Goal: Information Seeking & Learning: Find specific fact

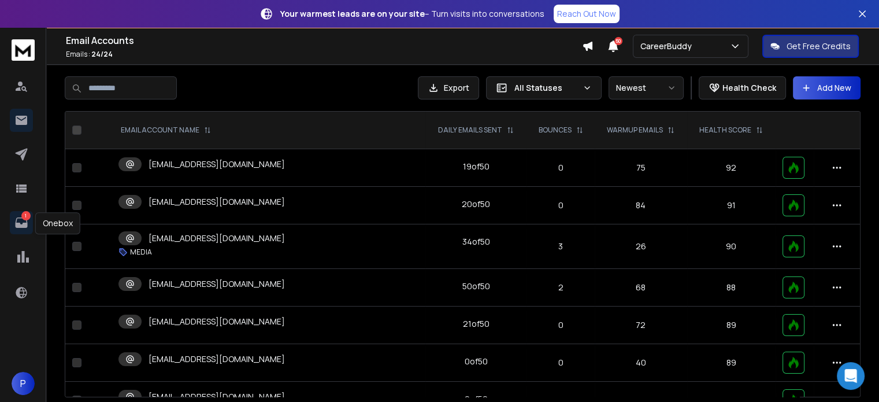
click at [21, 224] on icon at bounding box center [21, 223] width 14 height 14
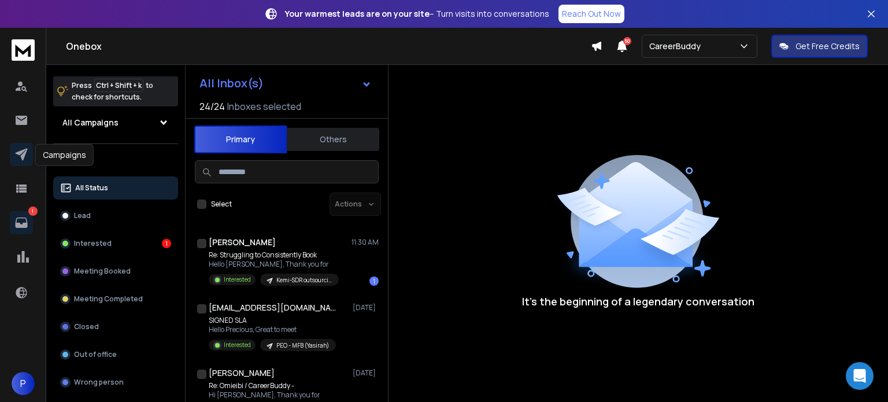
click at [23, 154] on icon at bounding box center [21, 154] width 12 height 12
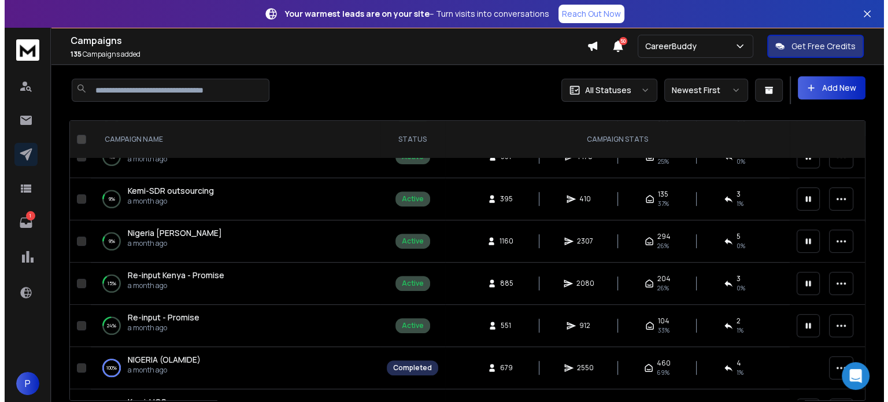
scroll to position [487, 0]
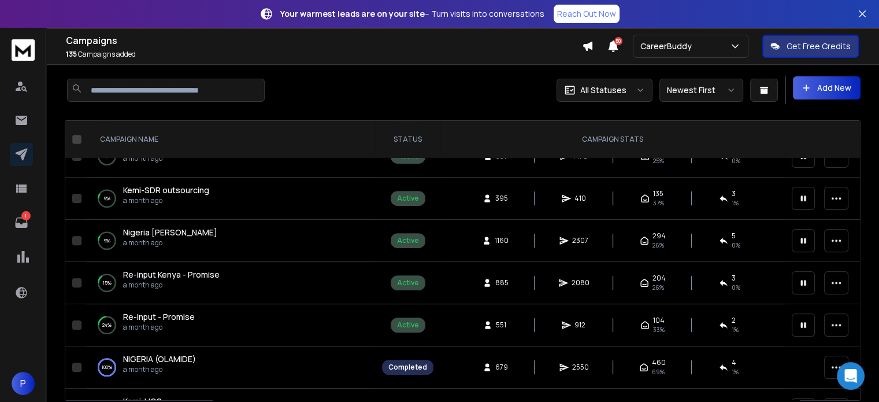
click at [174, 314] on span "Re-input - Promise" at bounding box center [159, 316] width 72 height 11
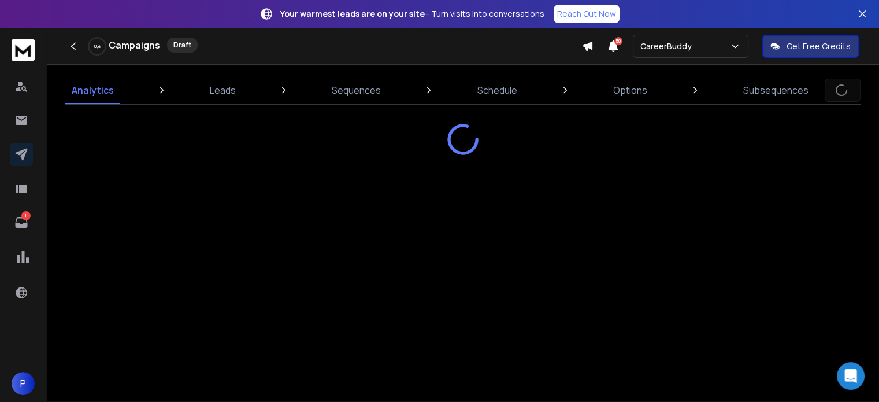
click at [174, 314] on div at bounding box center [462, 322] width 786 height 402
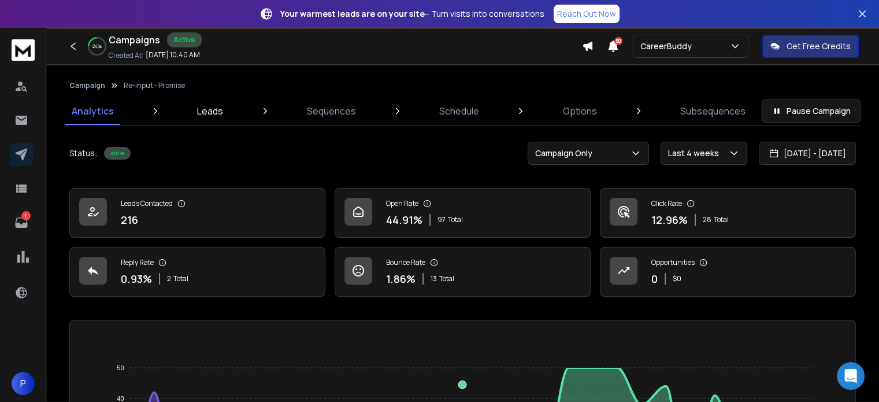
click at [210, 113] on p "Leads" at bounding box center [210, 111] width 26 height 14
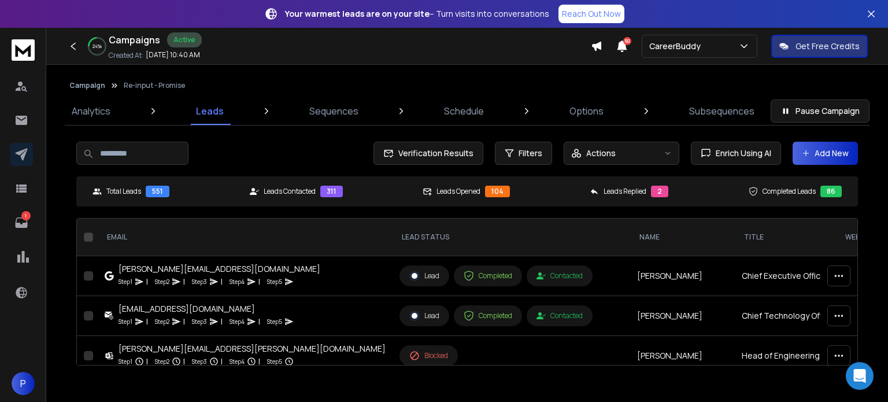
click at [144, 150] on input at bounding box center [132, 153] width 112 height 23
type input "******"
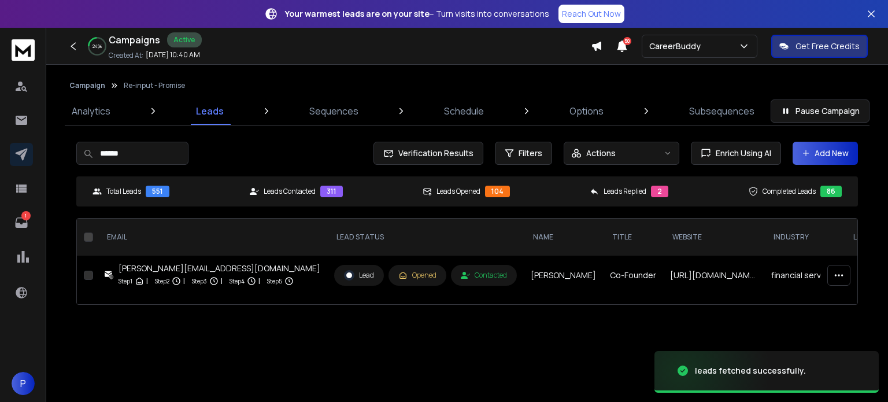
click at [327, 266] on td "Lead Opened Contacted" at bounding box center [425, 274] width 196 height 39
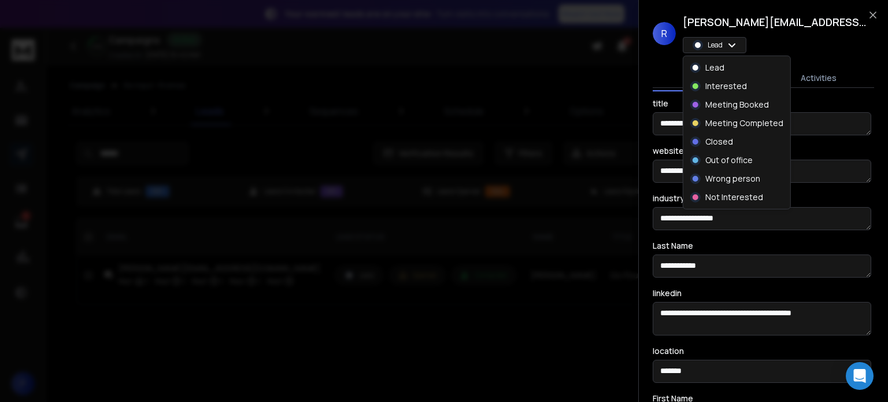
click at [721, 41] on body "**********" at bounding box center [444, 201] width 888 height 402
click at [736, 109] on p "Meeting Booked" at bounding box center [737, 105] width 64 height 12
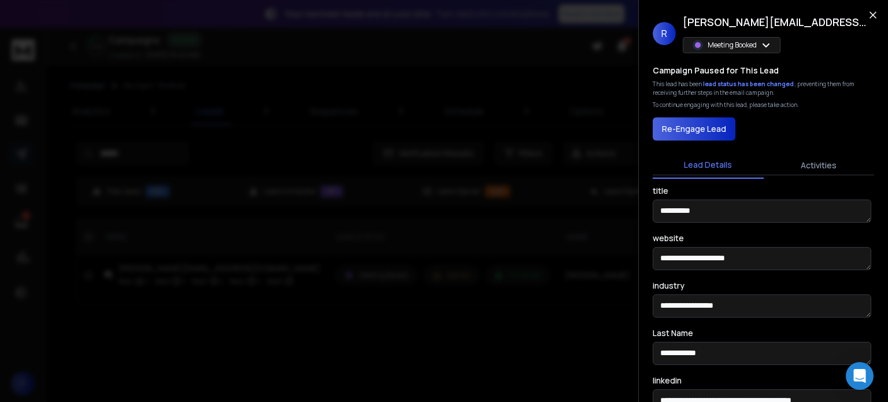
click at [867, 11] on icon "button" at bounding box center [873, 15] width 12 height 12
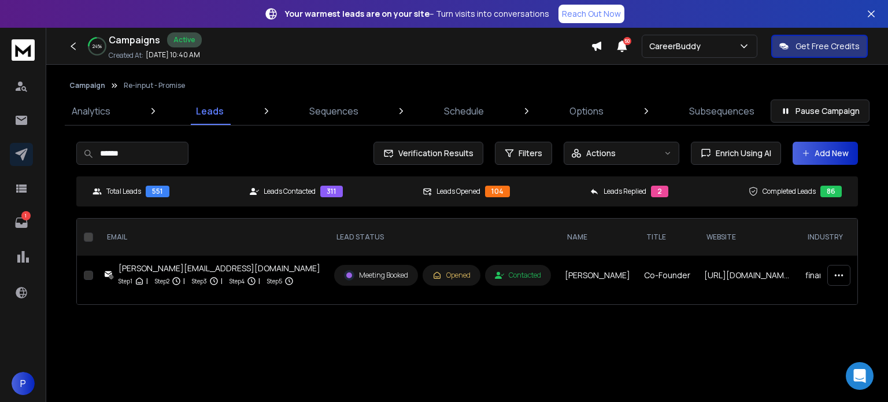
click at [327, 295] on td "Meeting Booked Opened Contacted" at bounding box center [442, 274] width 231 height 39
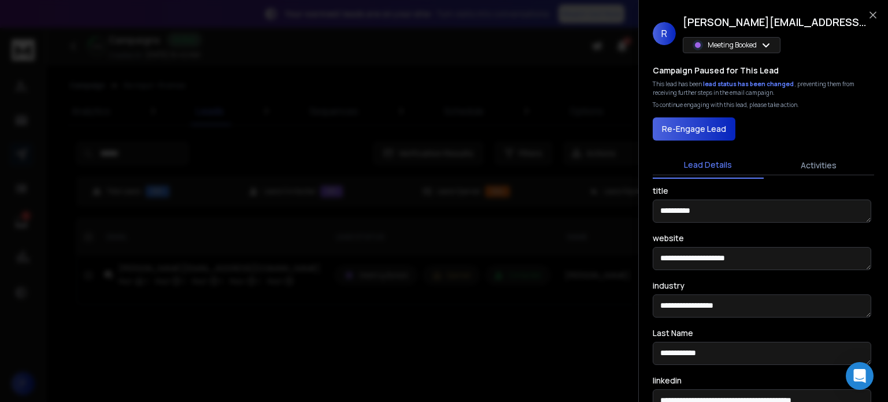
click at [868, 8] on div "**********" at bounding box center [763, 201] width 250 height 402
drag, startPoint x: 682, startPoint y: 22, endPoint x: 784, endPoint y: 25, distance: 101.7
click at [784, 25] on div "[PERSON_NAME] [PERSON_NAME][EMAIL_ADDRESS][DOMAIN_NAME] Meeting Booked" at bounding box center [762, 33] width 221 height 39
copy h1 "[PERSON_NAME][EMAIL_ADDRESS][DOMAIN_NAME]"
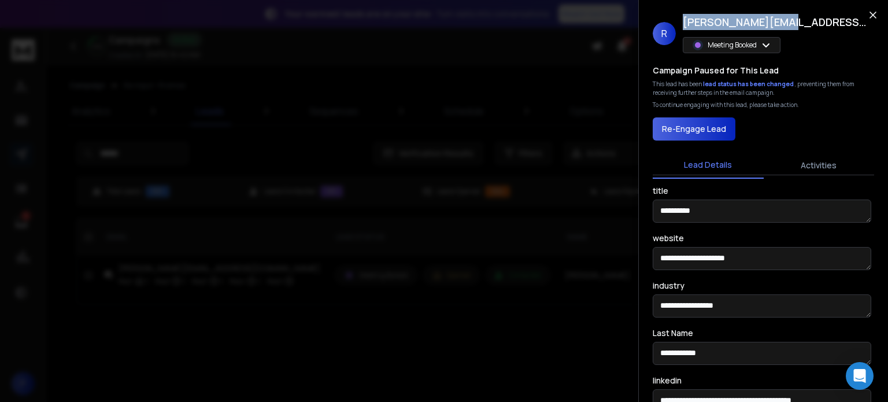
click at [868, 10] on icon "button" at bounding box center [873, 15] width 12 height 12
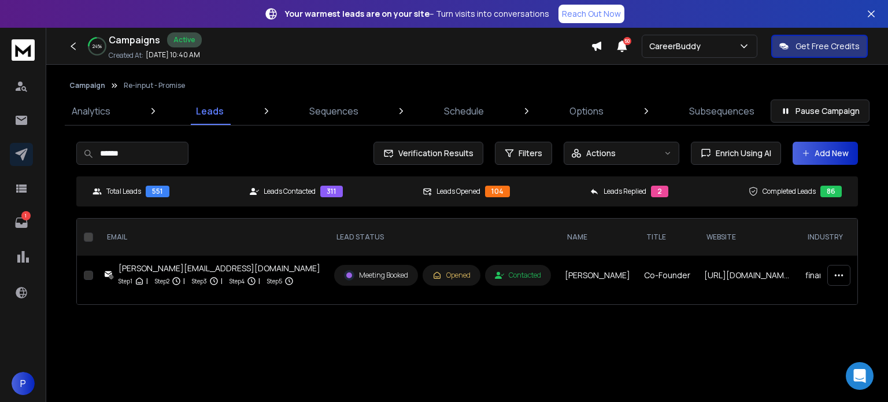
click at [837, 280] on icon "button" at bounding box center [838, 275] width 10 height 10
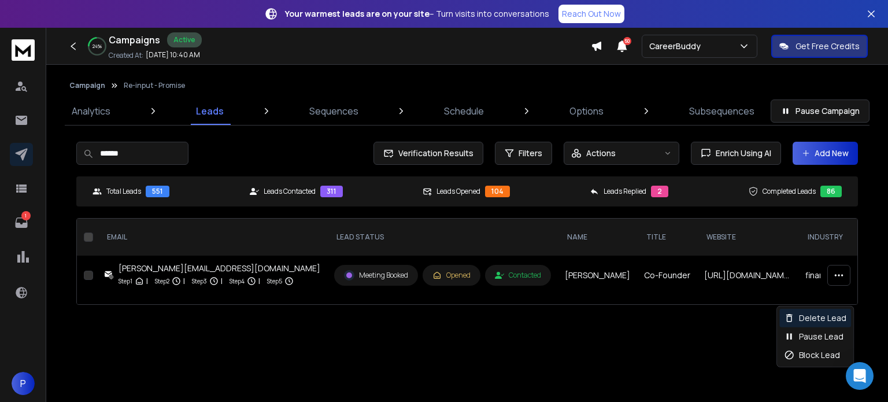
click at [874, 276] on div "Campaign Re-input - Promise Analytics Leads Sequences Schedule Options Subseque…" at bounding box center [466, 187] width 841 height 244
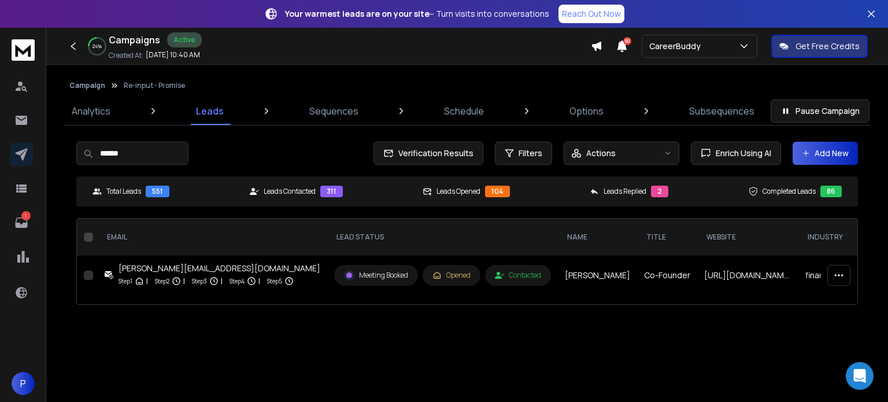
click at [558, 295] on td "[PERSON_NAME]" at bounding box center [597, 274] width 79 height 39
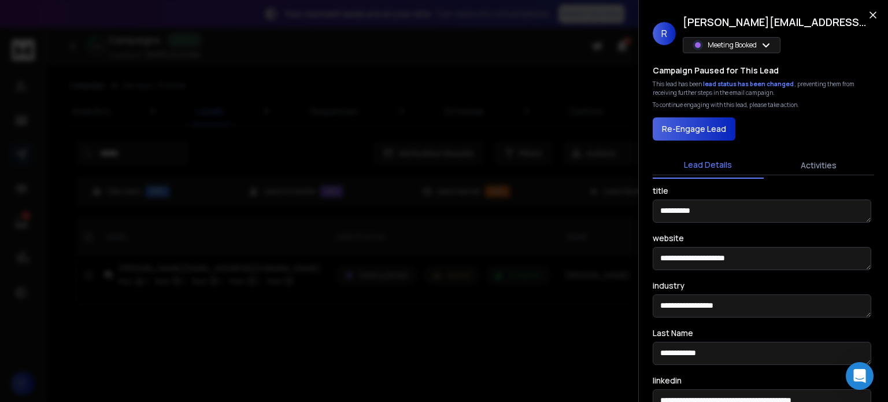
click at [868, 12] on icon "button" at bounding box center [873, 15] width 12 height 12
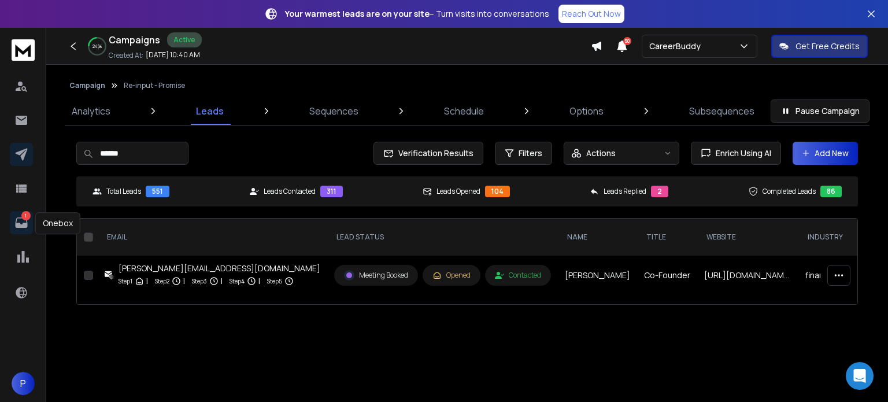
click at [18, 222] on icon at bounding box center [21, 223] width 14 height 14
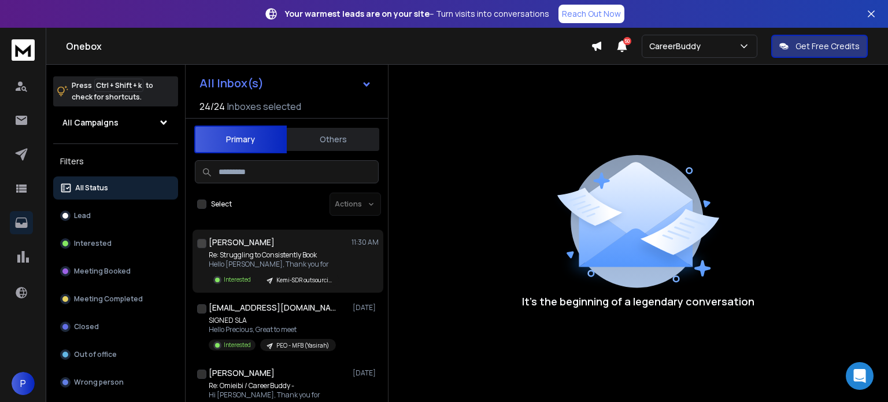
click at [286, 259] on p "Hello [PERSON_NAME], Thank you for" at bounding box center [274, 263] width 130 height 9
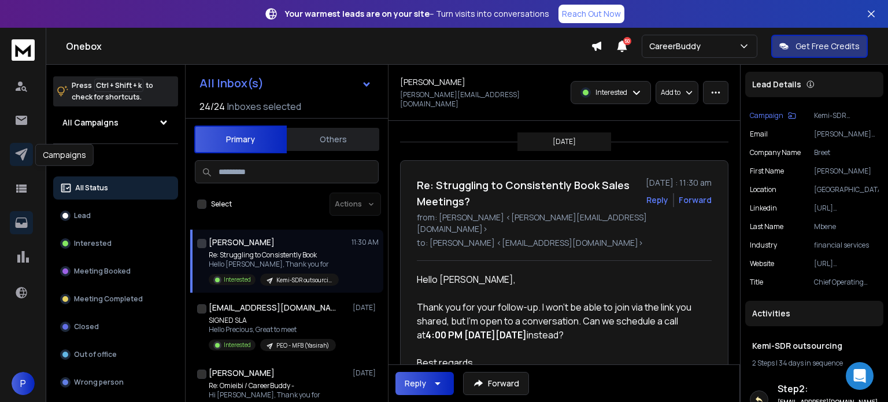
click at [23, 151] on icon at bounding box center [21, 154] width 12 height 12
